Goal: Navigation & Orientation: Find specific page/section

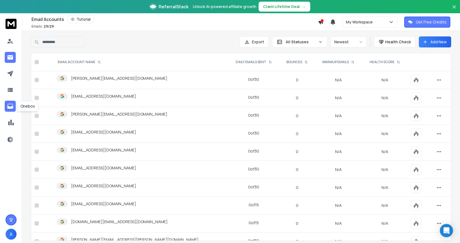
click at [14, 108] on link at bounding box center [10, 106] width 11 height 11
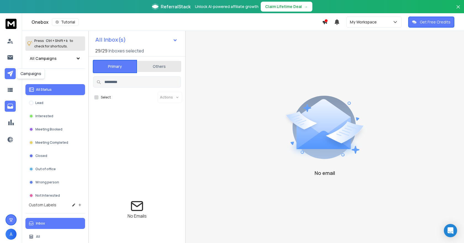
click at [6, 72] on link at bounding box center [10, 73] width 11 height 11
